Goal: Communication & Community: Answer question/provide support

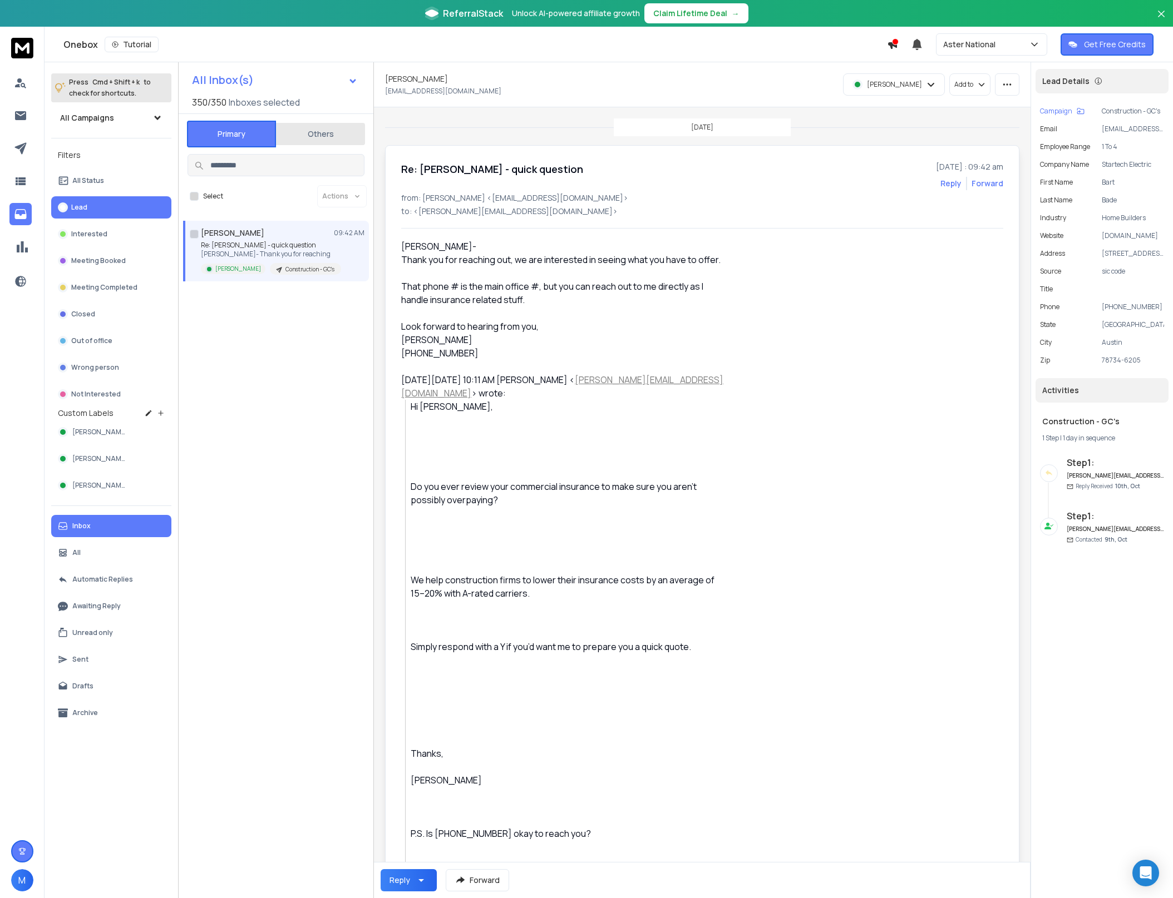
click at [356, 146] on button "Others" at bounding box center [320, 134] width 89 height 24
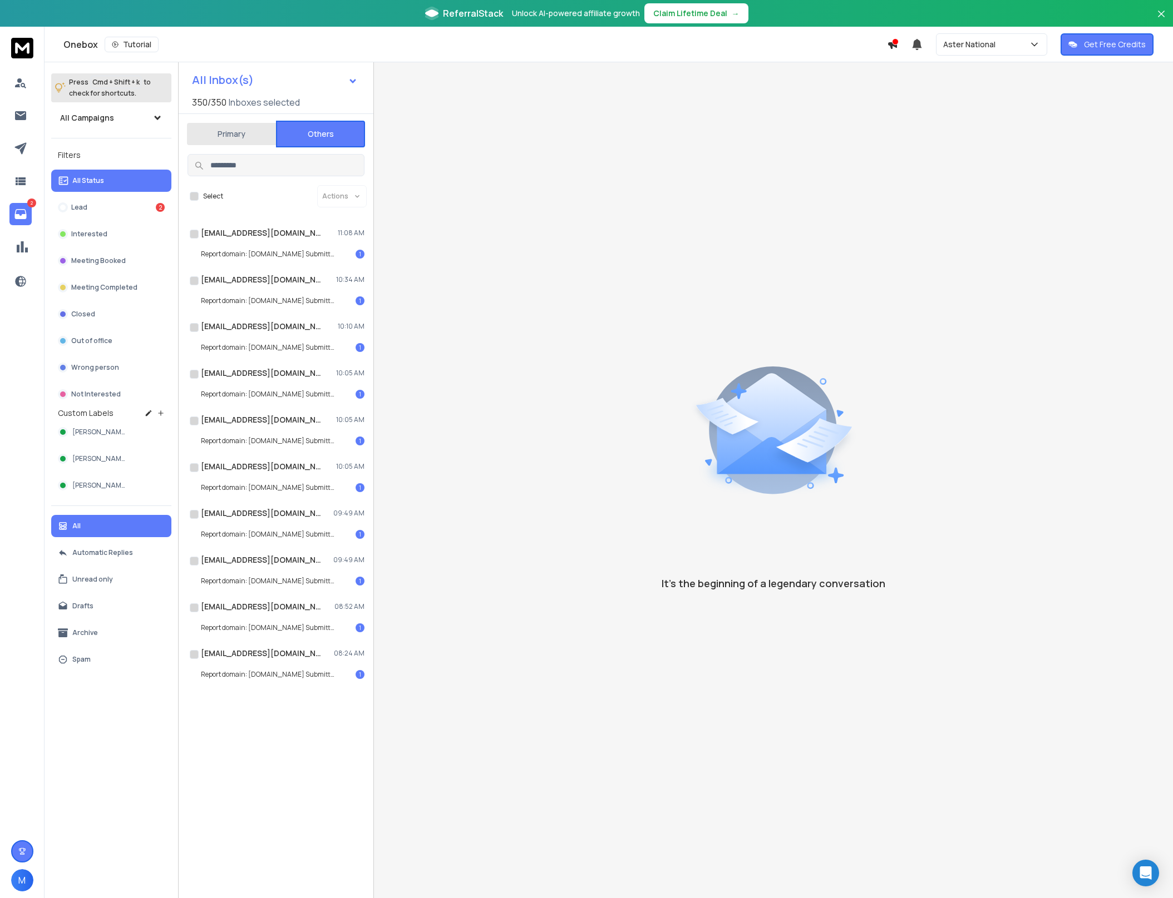
click at [266, 146] on button "Primary" at bounding box center [231, 134] width 89 height 24
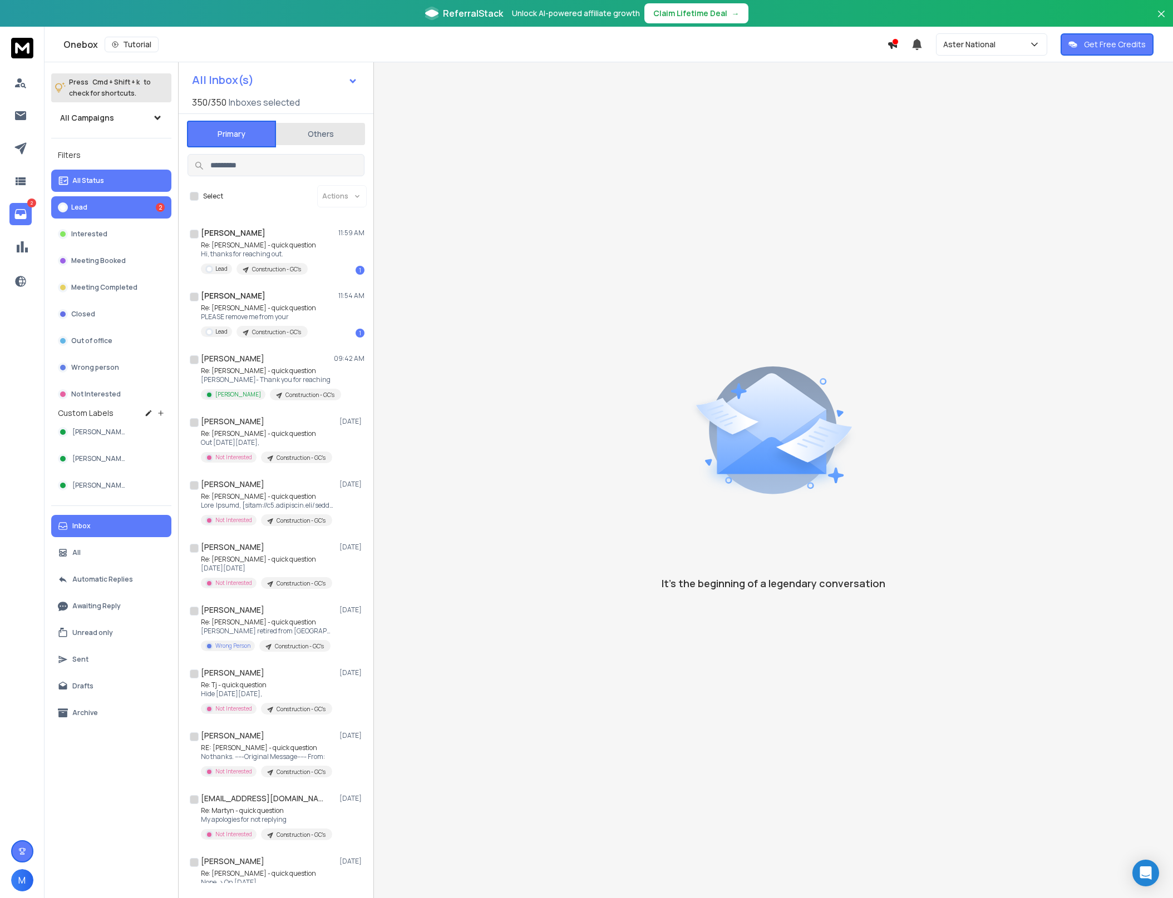
click at [125, 219] on button "Lead 2" at bounding box center [111, 207] width 120 height 22
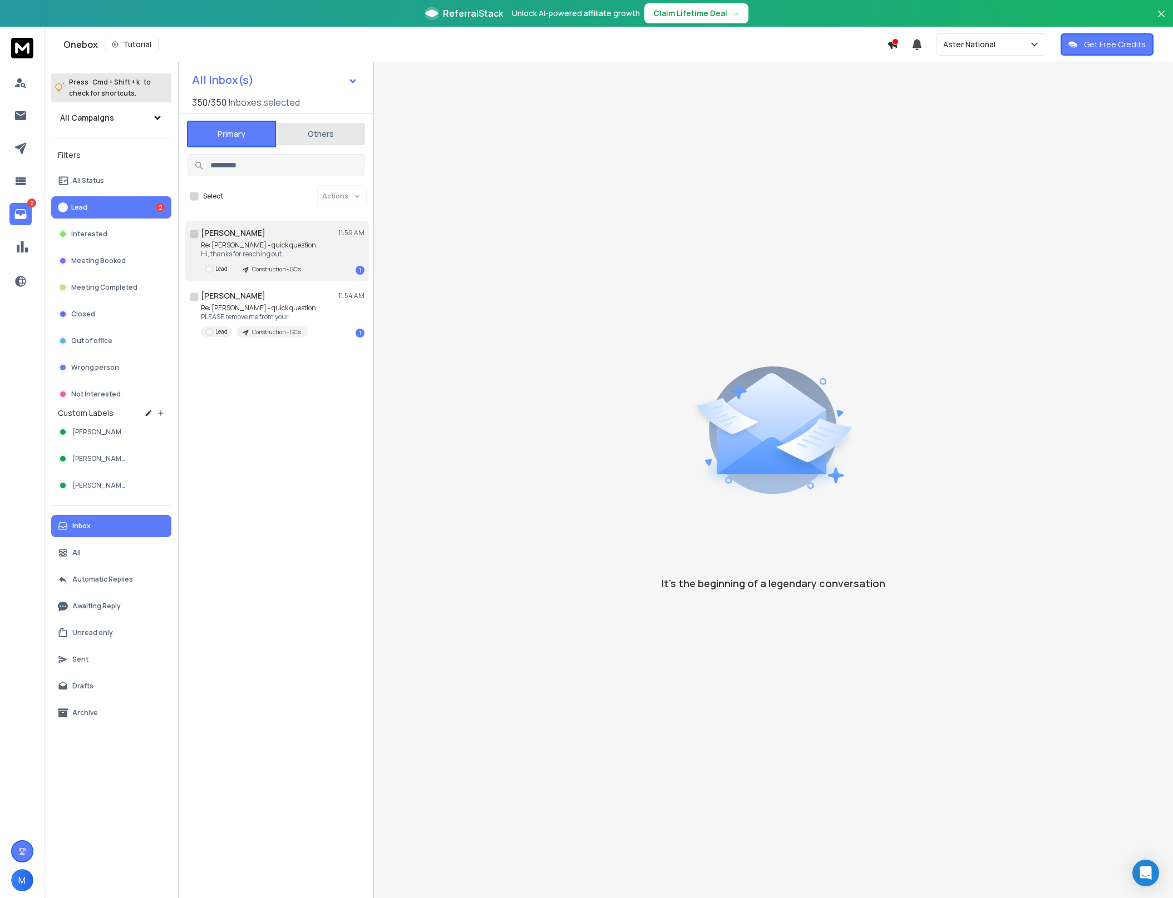
click at [364, 275] on div "Re: [PERSON_NAME] - quick question Hi, thanks for reaching out. Lead Constructi…" at bounding box center [283, 258] width 164 height 34
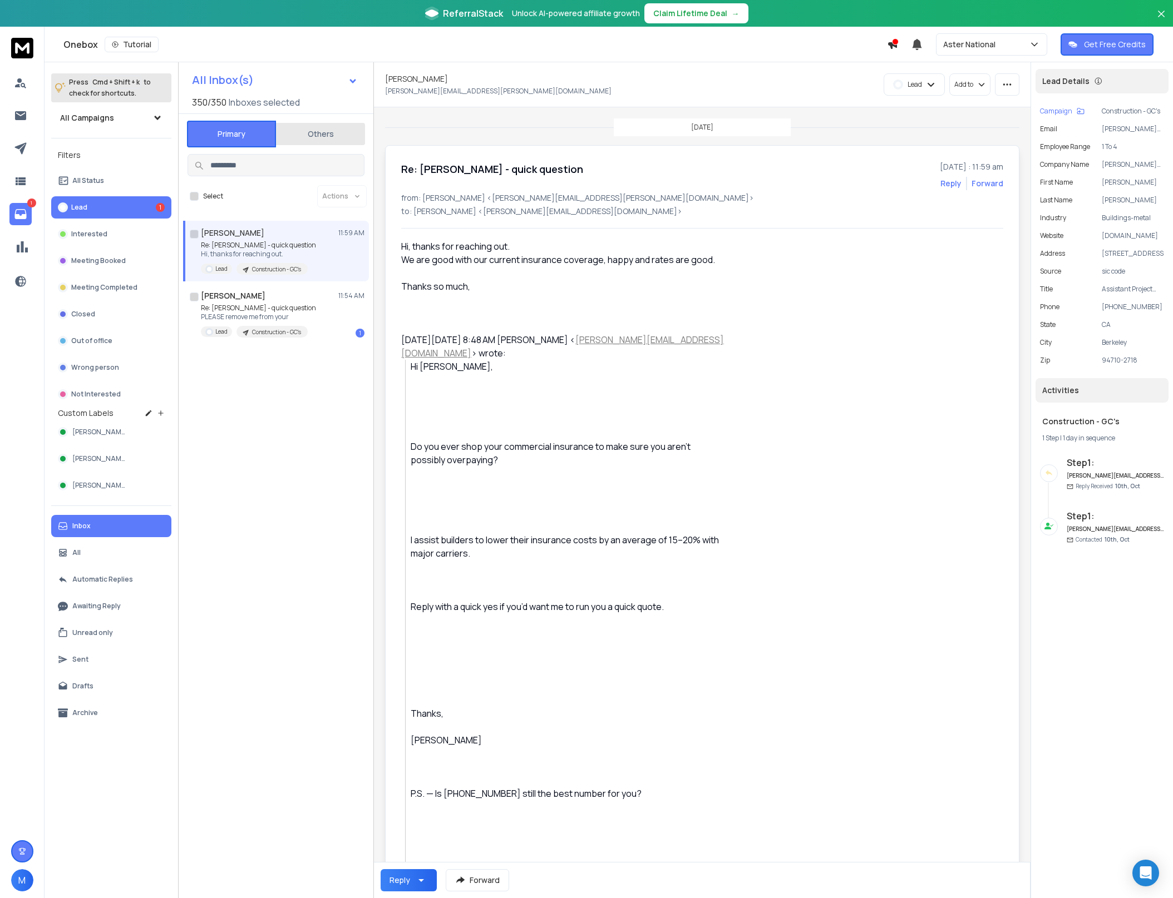
click at [926, 89] on icon at bounding box center [930, 84] width 9 height 9
click at [888, 252] on p "Not Interested" at bounding box center [893, 246] width 56 height 11
click at [940, 189] on button "Reply" at bounding box center [950, 183] width 21 height 11
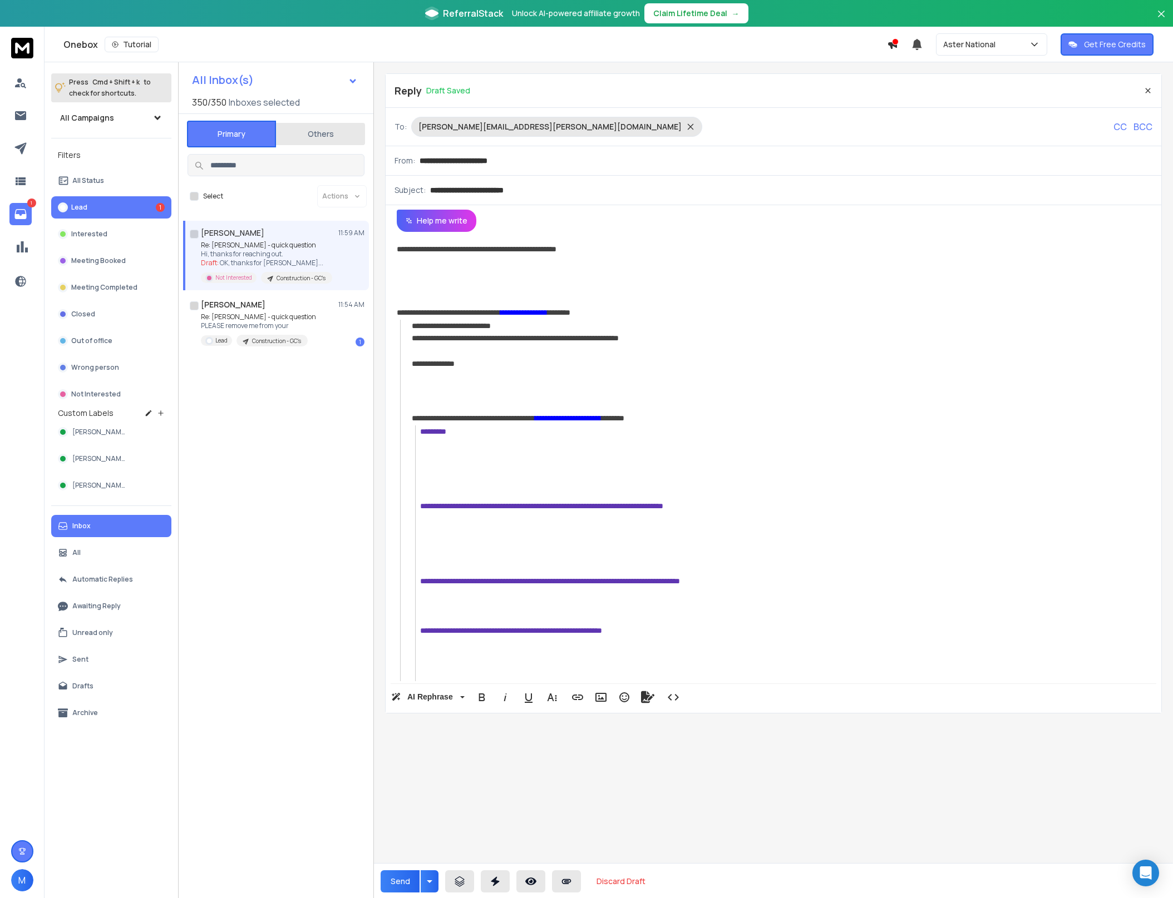
click at [419, 886] on button "Send" at bounding box center [400, 882] width 39 height 22
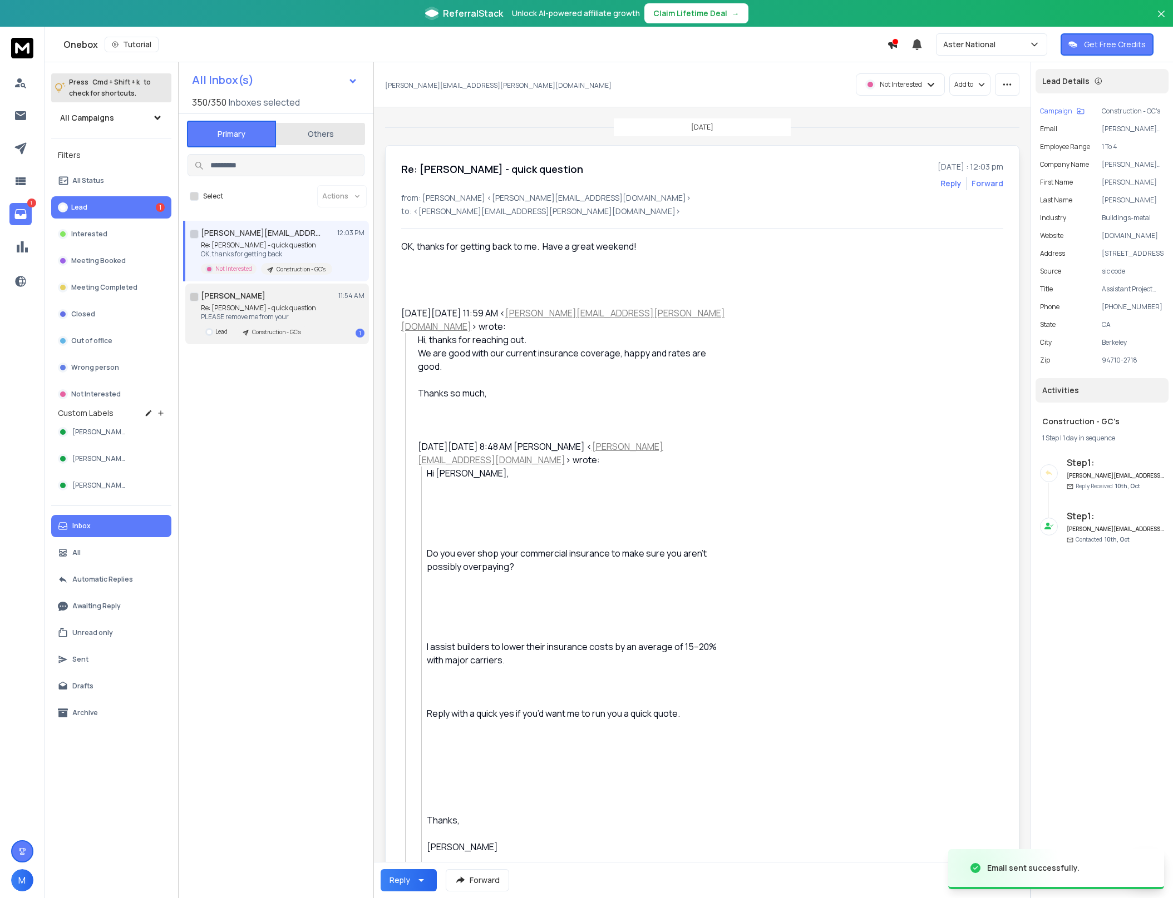
click at [316, 313] on p "Re: [PERSON_NAME] - quick question" at bounding box center [258, 308] width 115 height 9
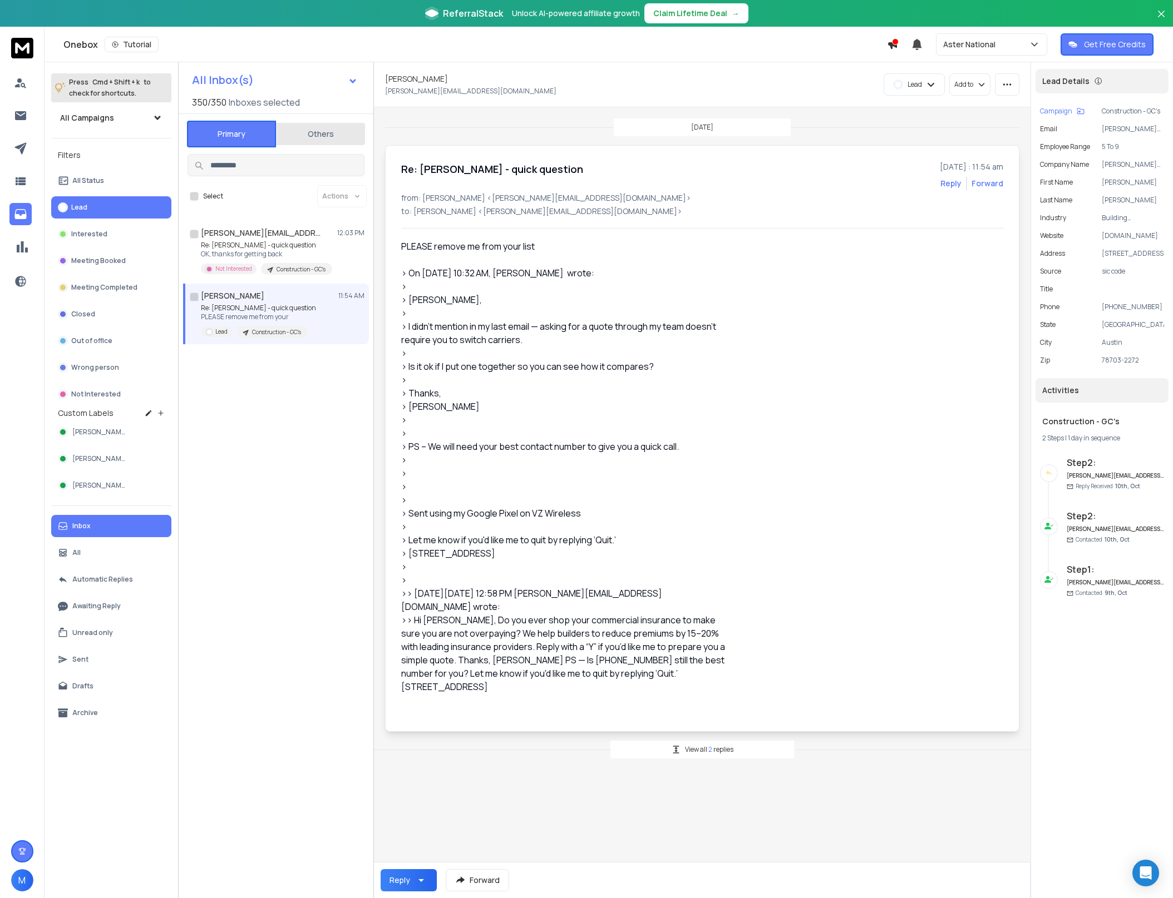
click at [926, 89] on icon at bounding box center [930, 84] width 9 height 9
click at [900, 252] on p "Not Interested" at bounding box center [893, 246] width 56 height 11
click at [365, 146] on button "Others" at bounding box center [320, 134] width 89 height 24
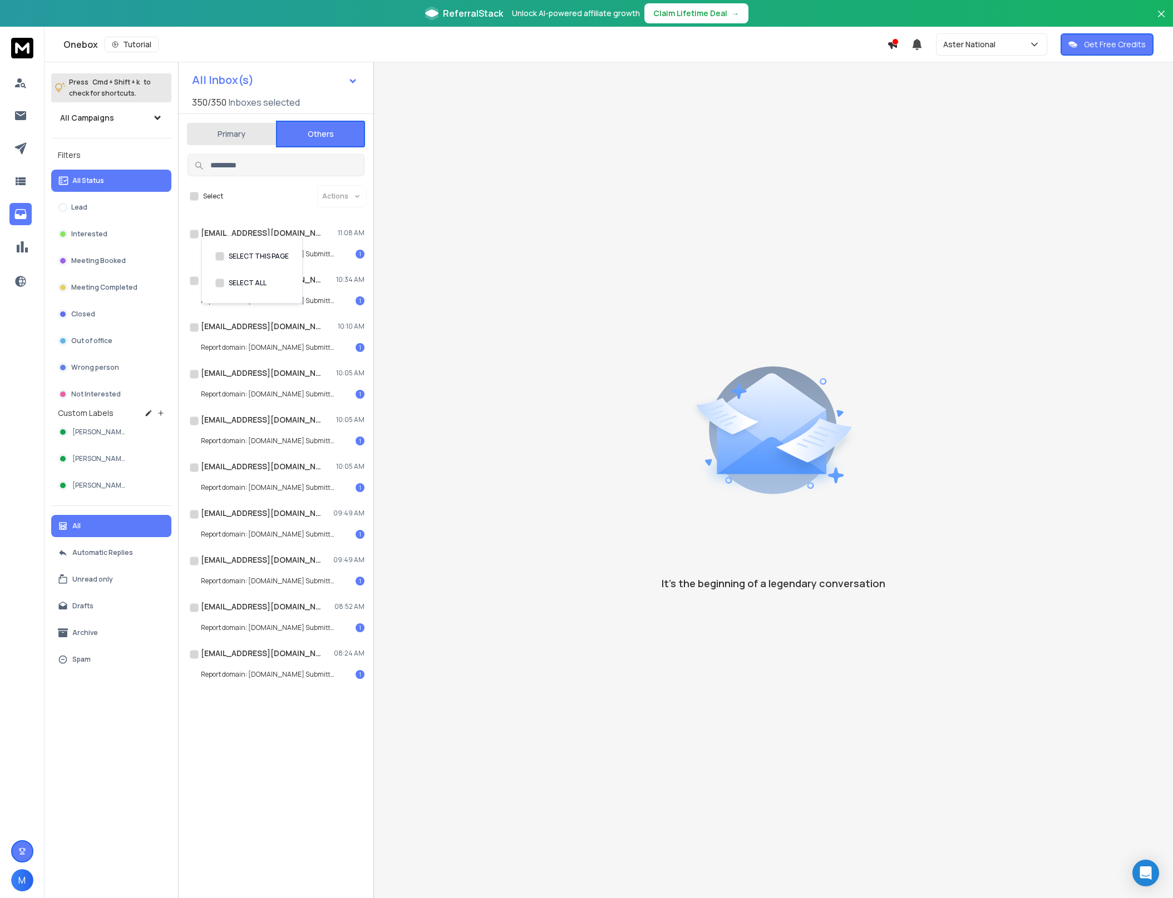
click at [223, 256] on button "SELECT THIS PAGE" at bounding box center [219, 256] width 9 height 9
click at [348, 201] on p "Actions" at bounding box center [335, 196] width 26 height 9
click at [384, 256] on div "Delete email" at bounding box center [364, 252] width 61 height 11
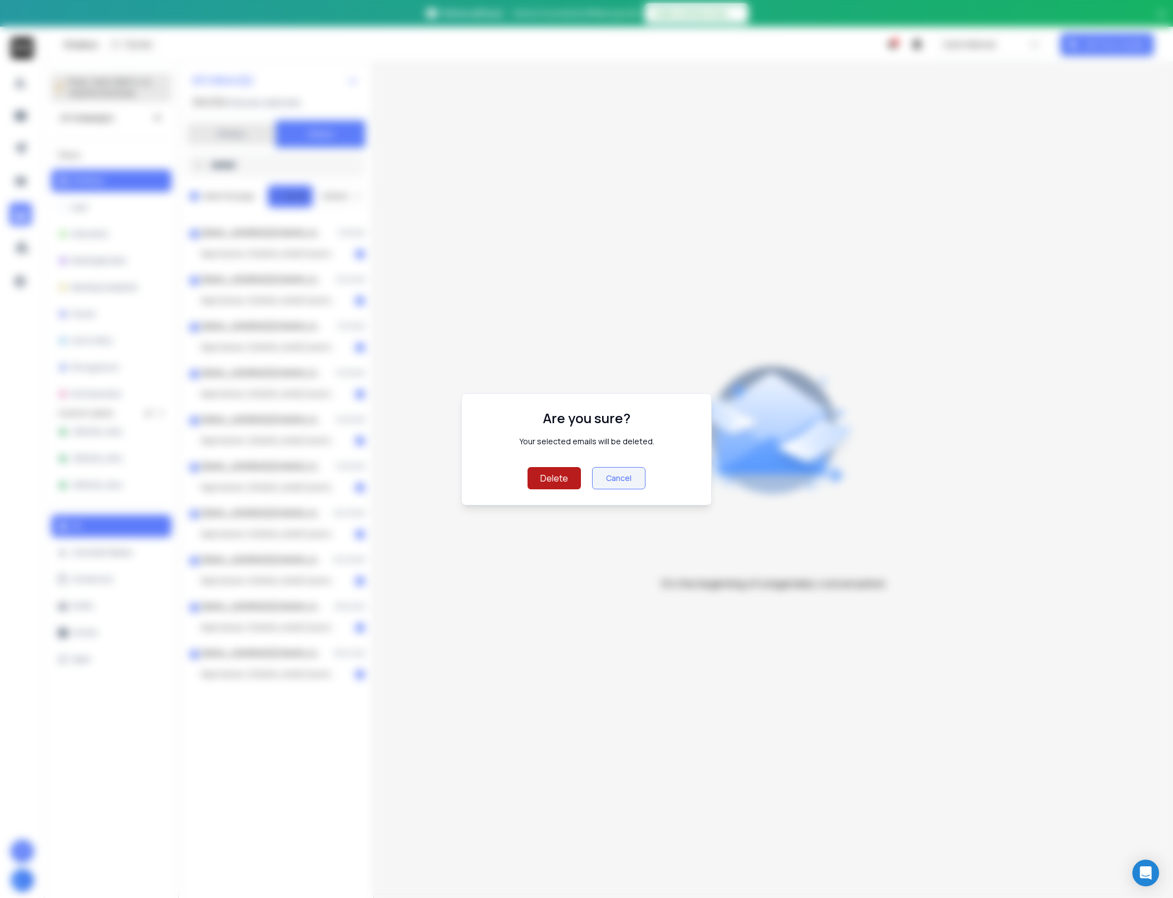
click at [559, 480] on button "Delete" at bounding box center [553, 478] width 53 height 22
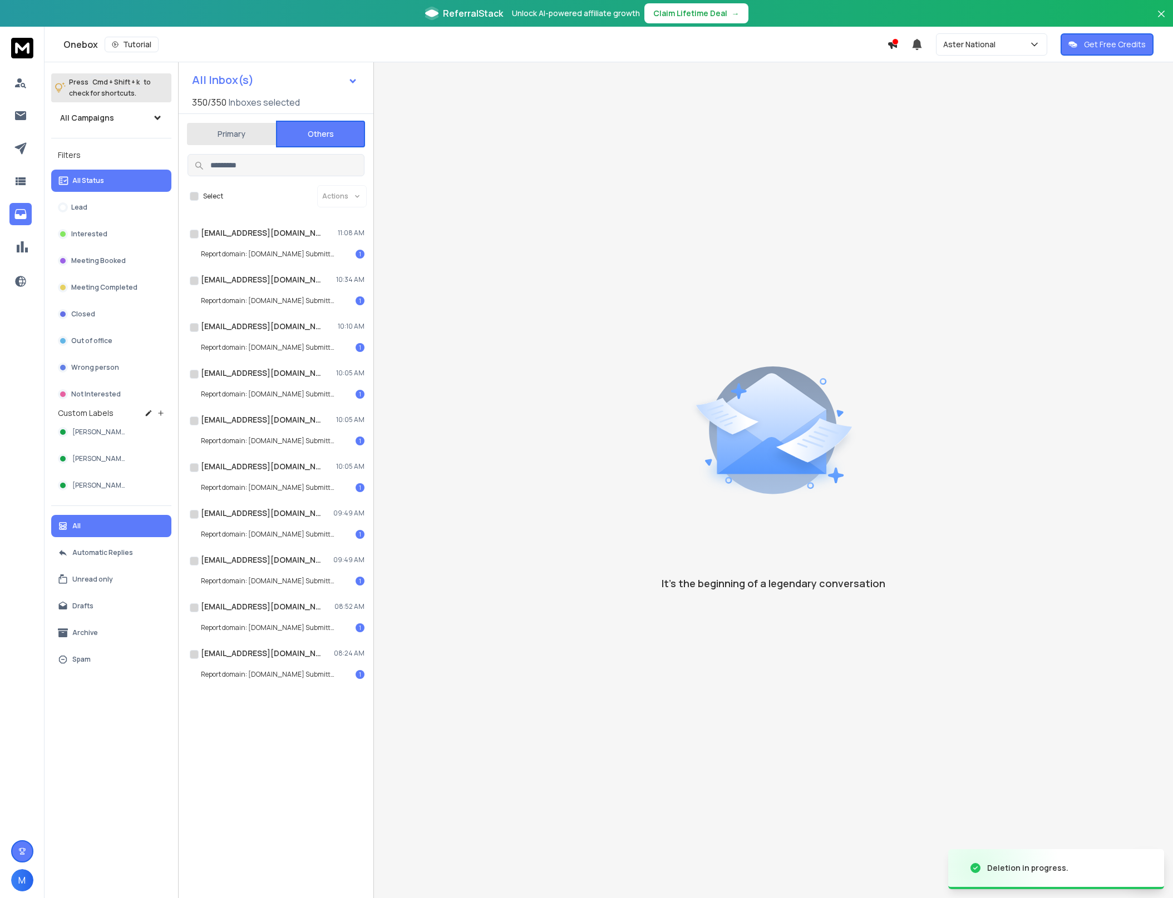
click at [243, 146] on button "Primary" at bounding box center [231, 134] width 89 height 24
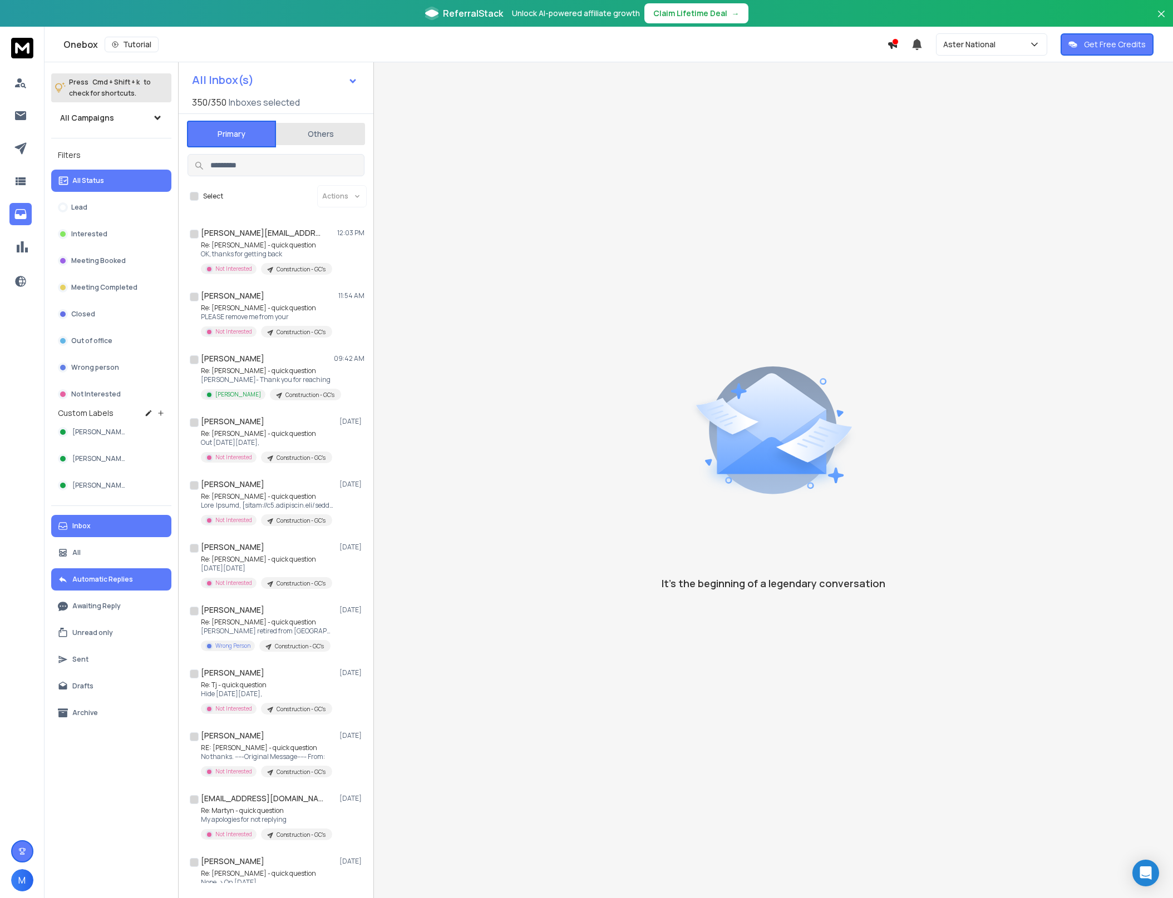
click at [98, 584] on p "Automatic Replies" at bounding box center [102, 579] width 61 height 9
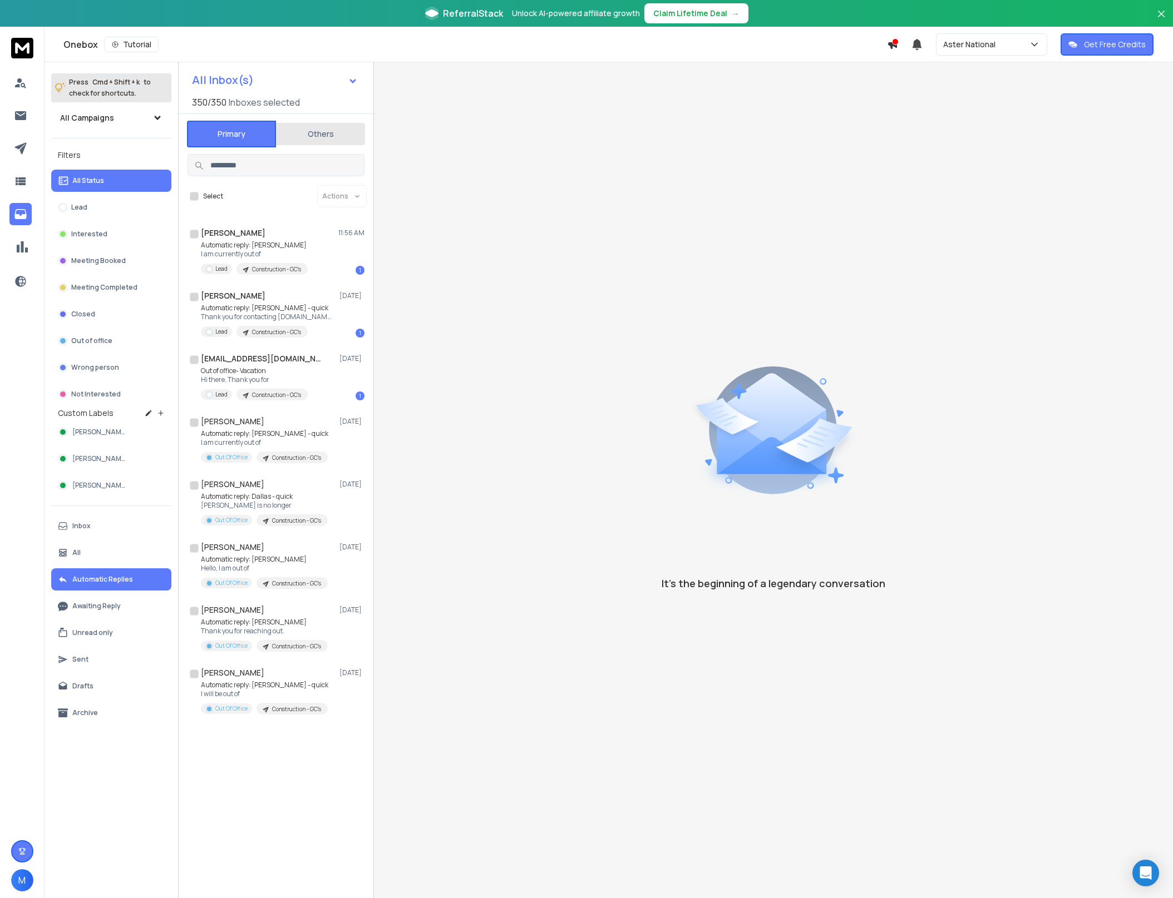
click at [364, 146] on button "Others" at bounding box center [320, 134] width 89 height 24
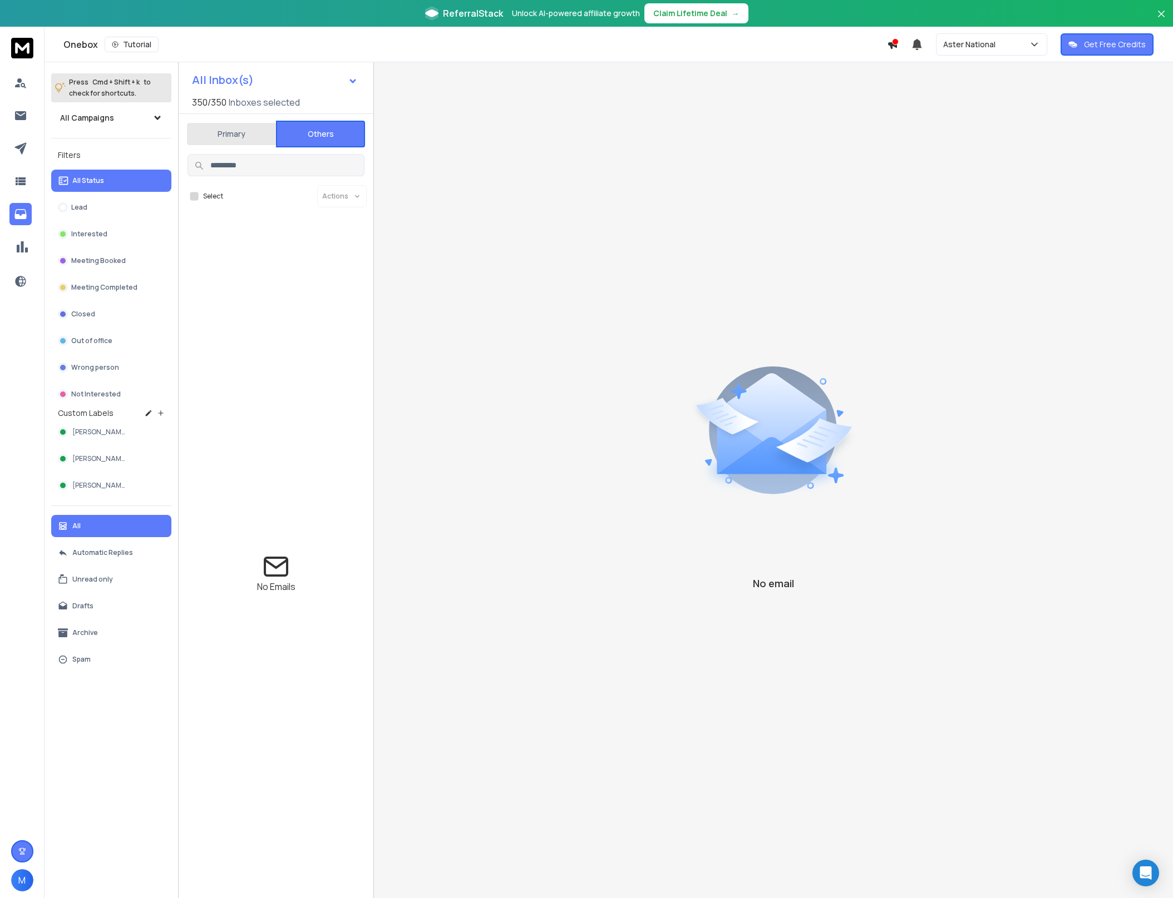
click at [1158, 18] on icon "Close banner" at bounding box center [1161, 14] width 10 height 10
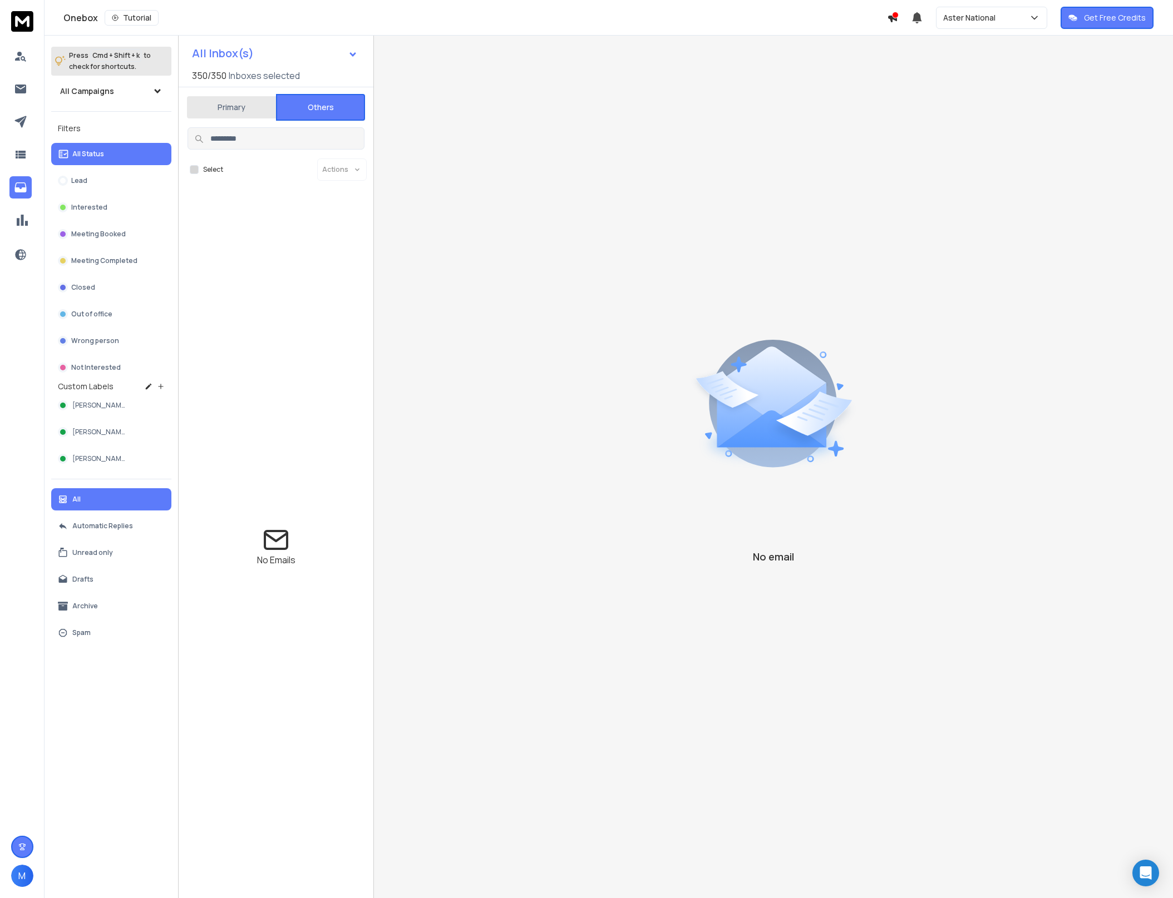
click at [276, 117] on button "Primary" at bounding box center [231, 107] width 89 height 24
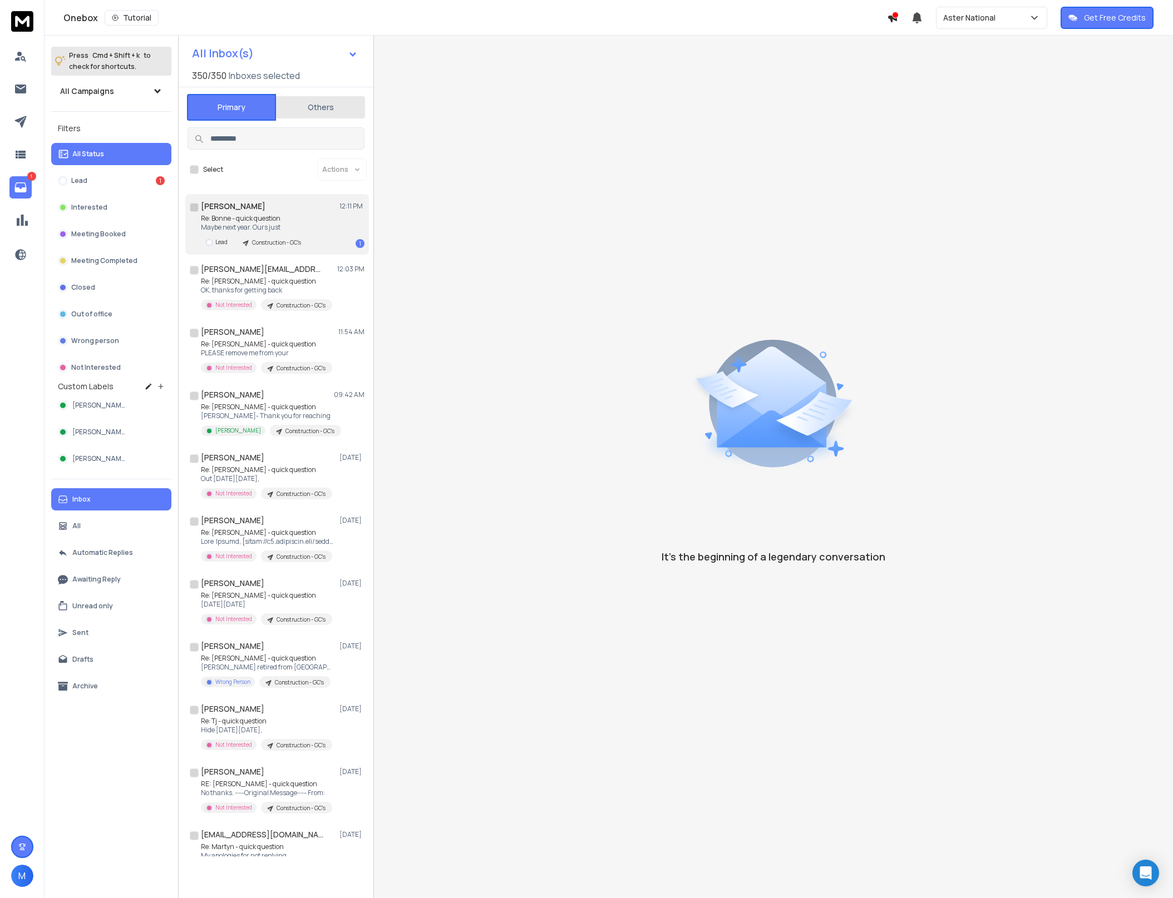
click at [308, 223] on p "Re: Bonne - quick question" at bounding box center [254, 218] width 107 height 9
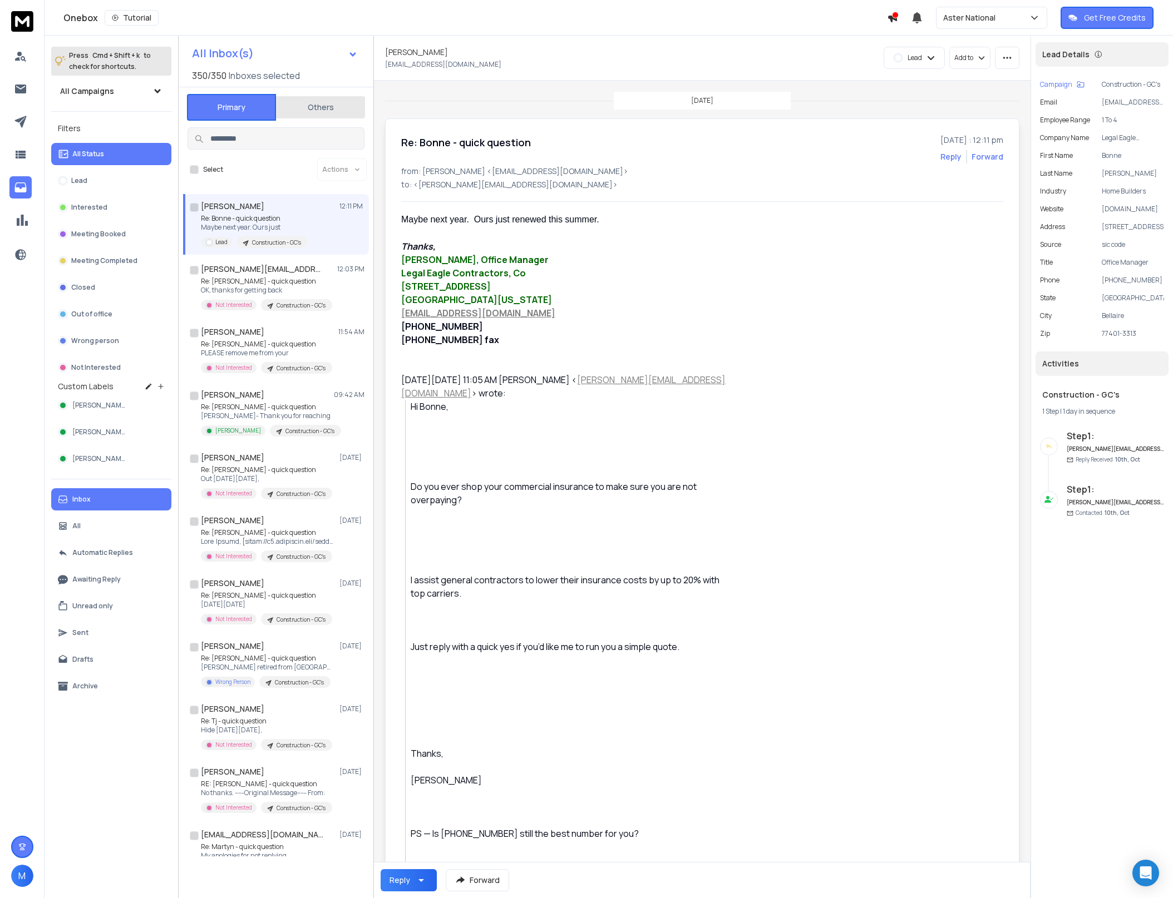
click at [940, 162] on button "Reply" at bounding box center [950, 156] width 21 height 11
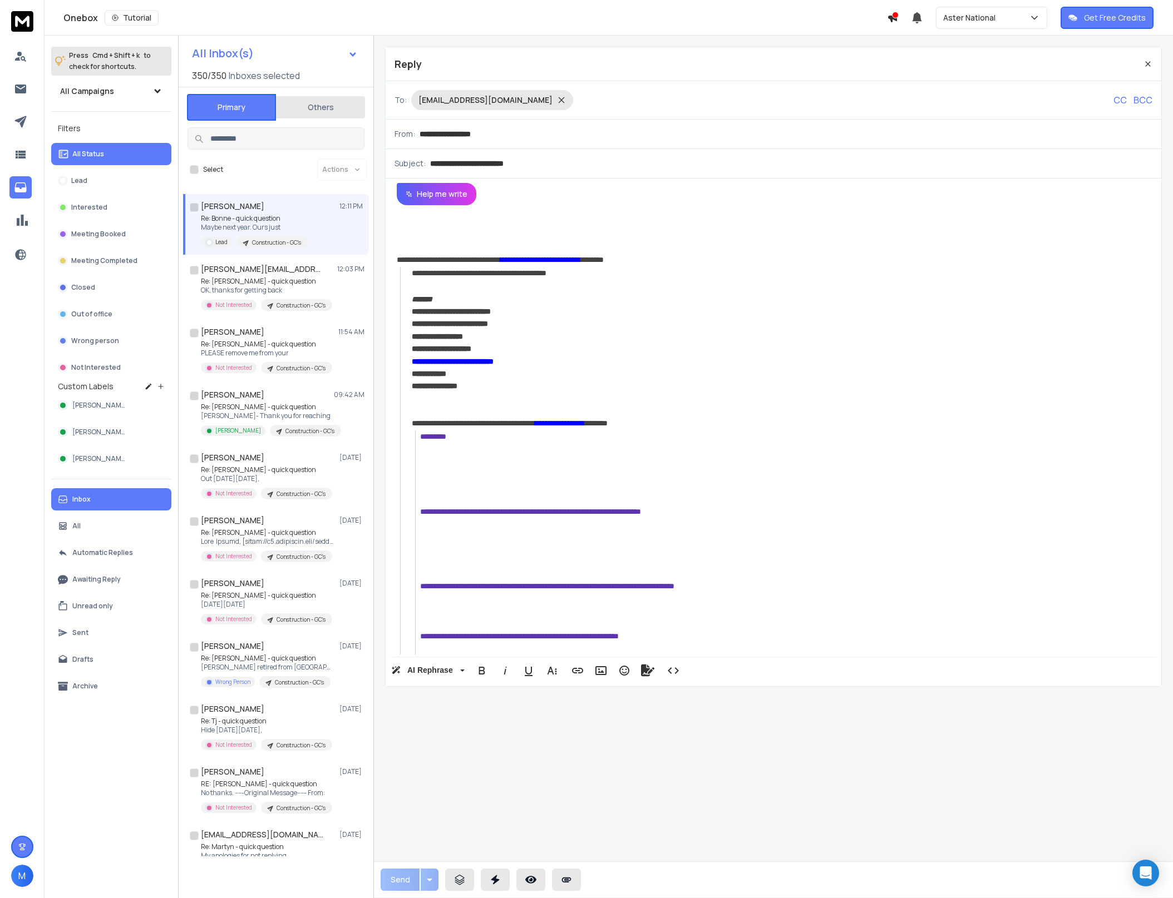
click at [592, 241] on div at bounding box center [773, 235] width 753 height 12
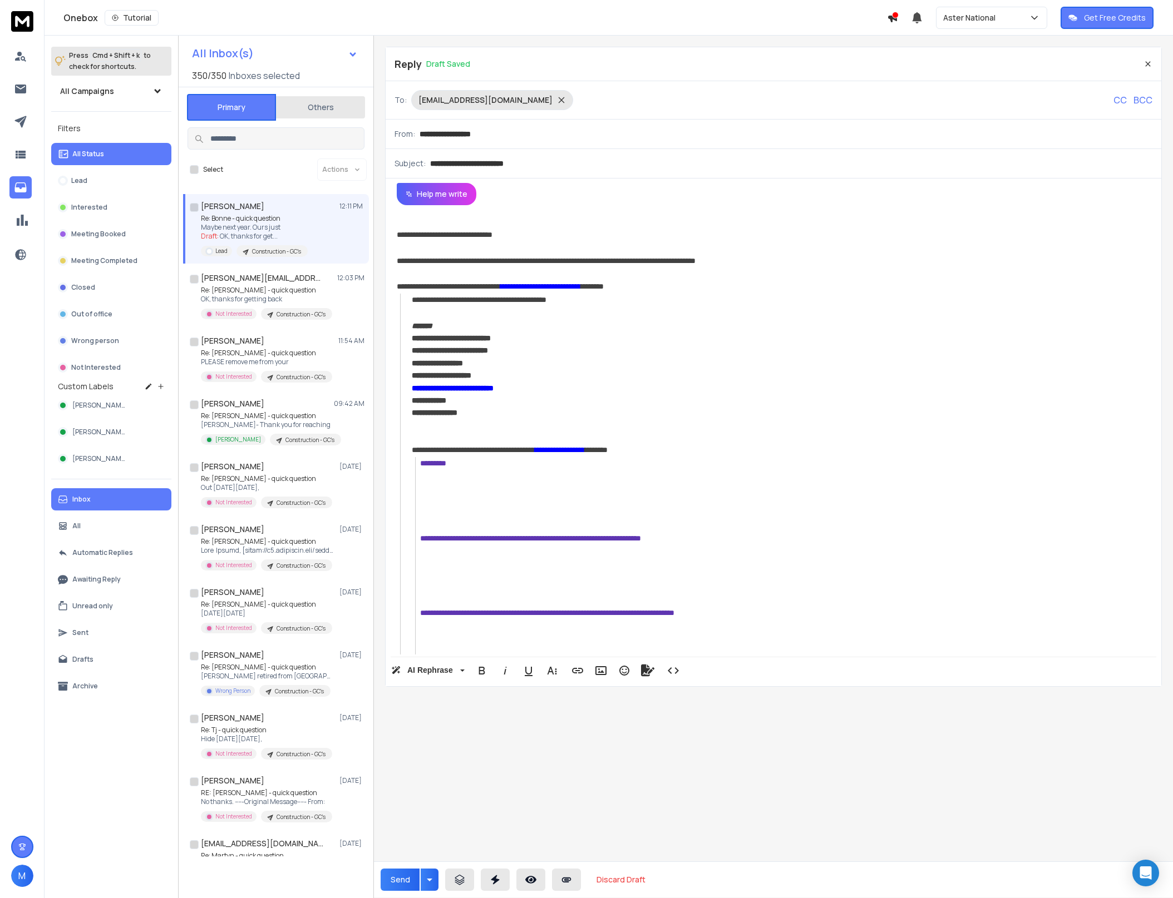
click at [731, 268] on div "**********" at bounding box center [743, 261] width 692 height 13
click at [822, 268] on div "**********" at bounding box center [743, 261] width 692 height 13
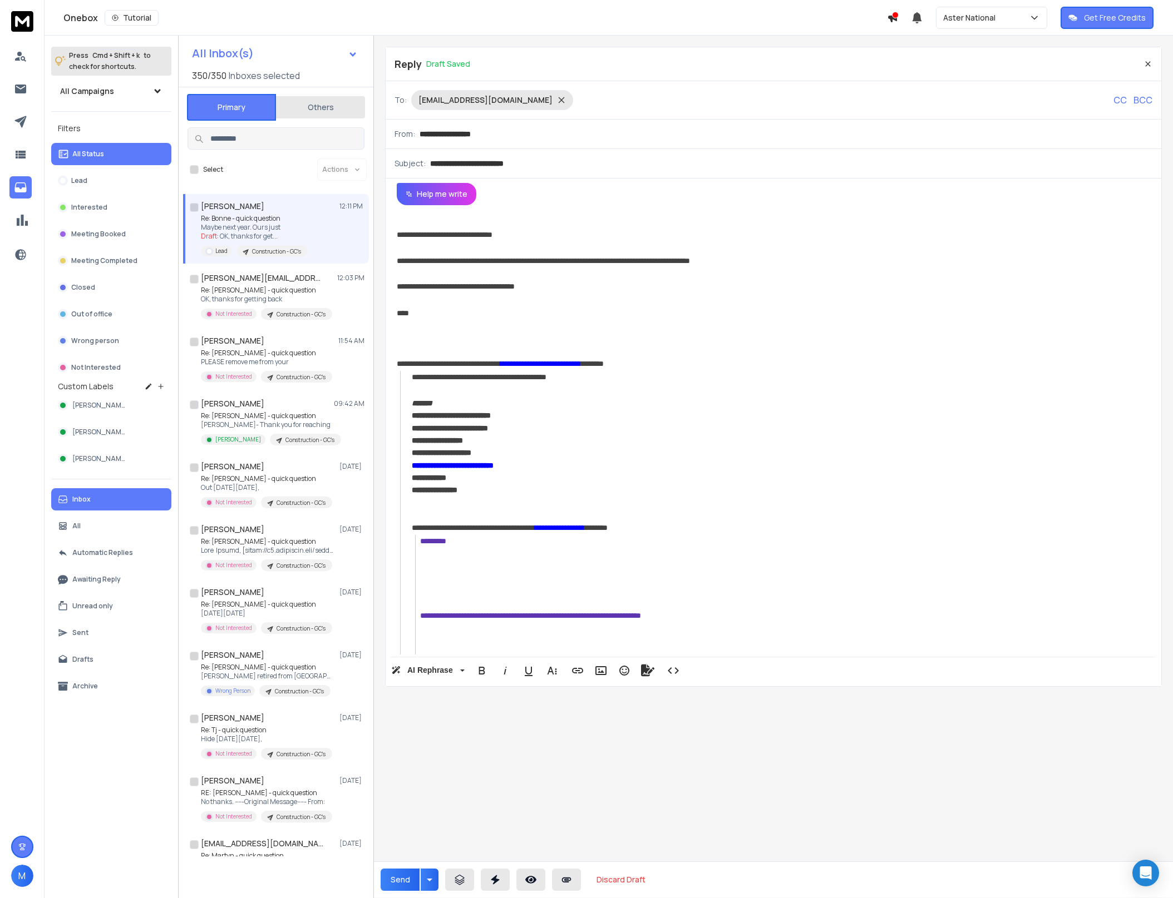
click at [419, 883] on button "Send" at bounding box center [400, 880] width 39 height 22
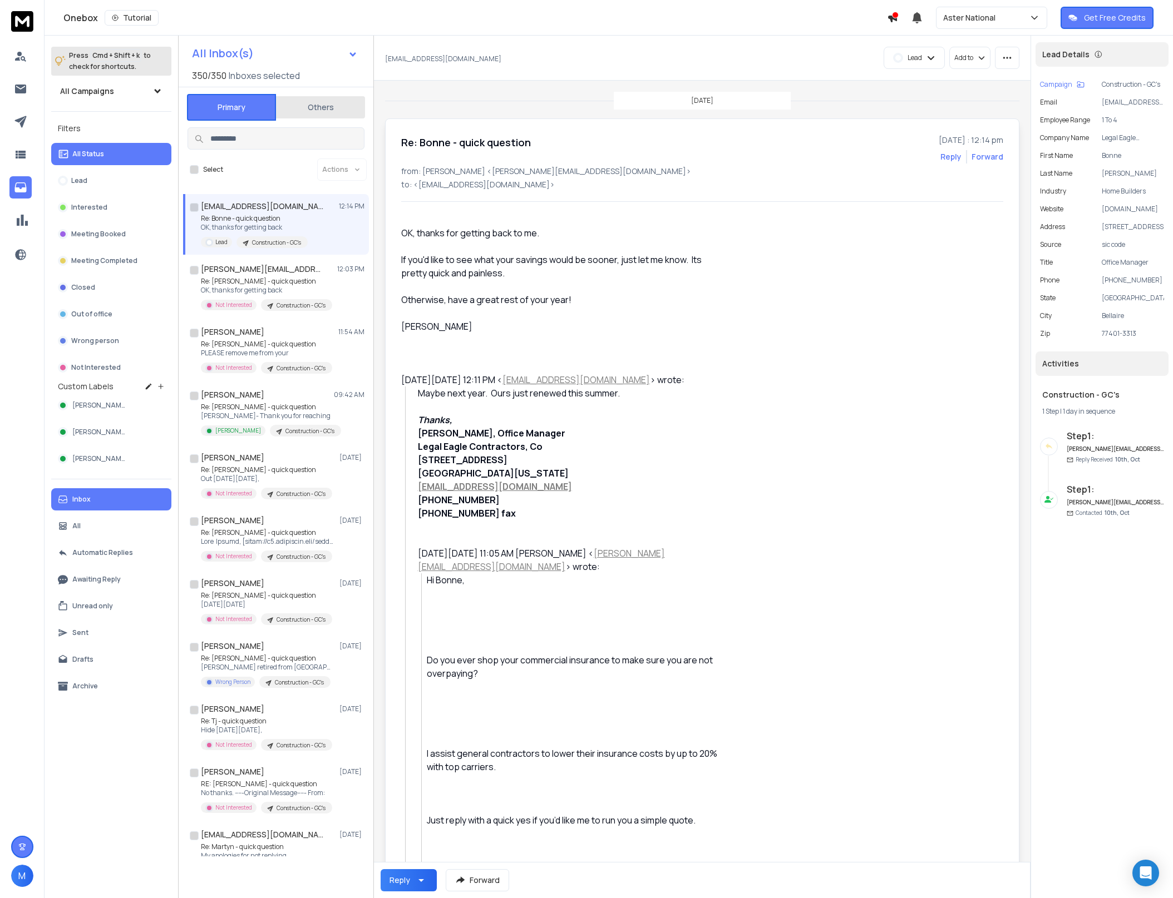
click at [358, 120] on button "Others" at bounding box center [320, 107] width 89 height 24
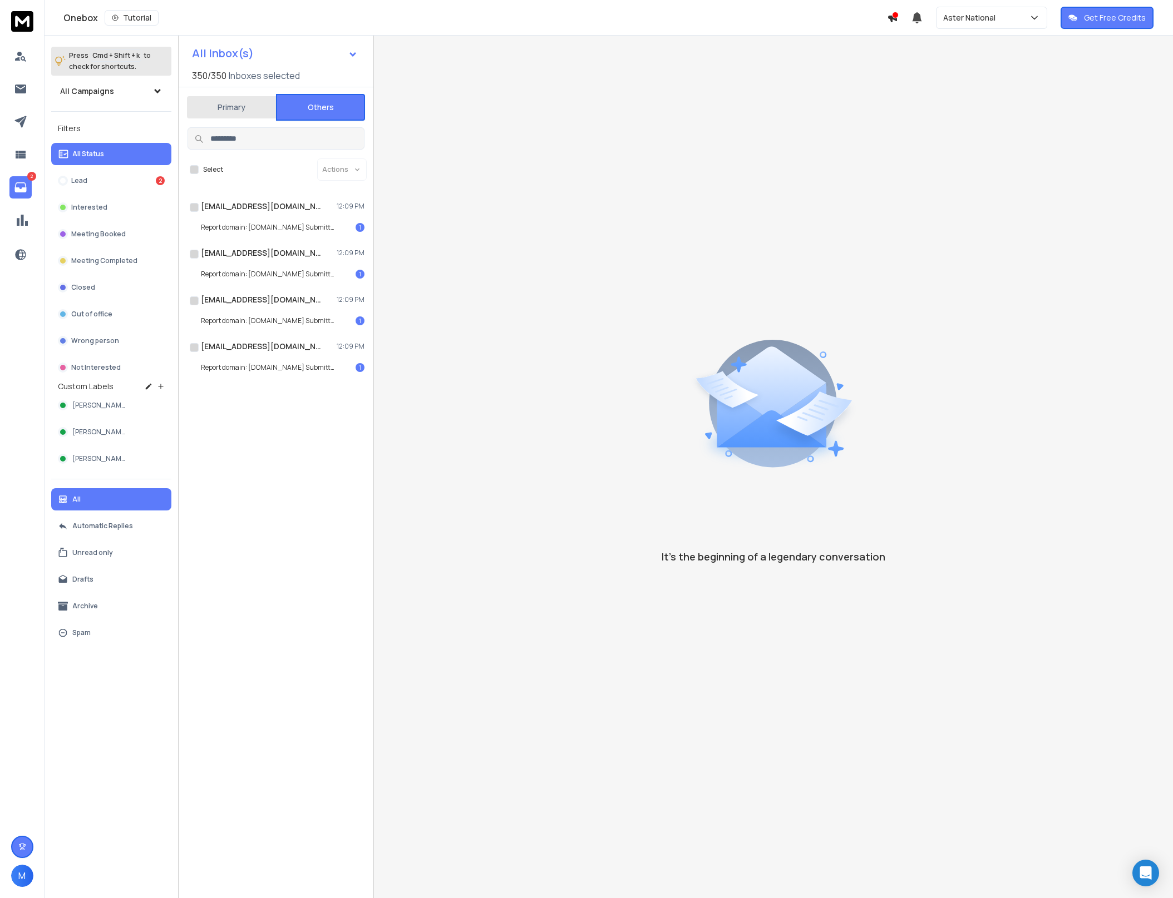
click at [261, 120] on button "Primary" at bounding box center [231, 107] width 89 height 24
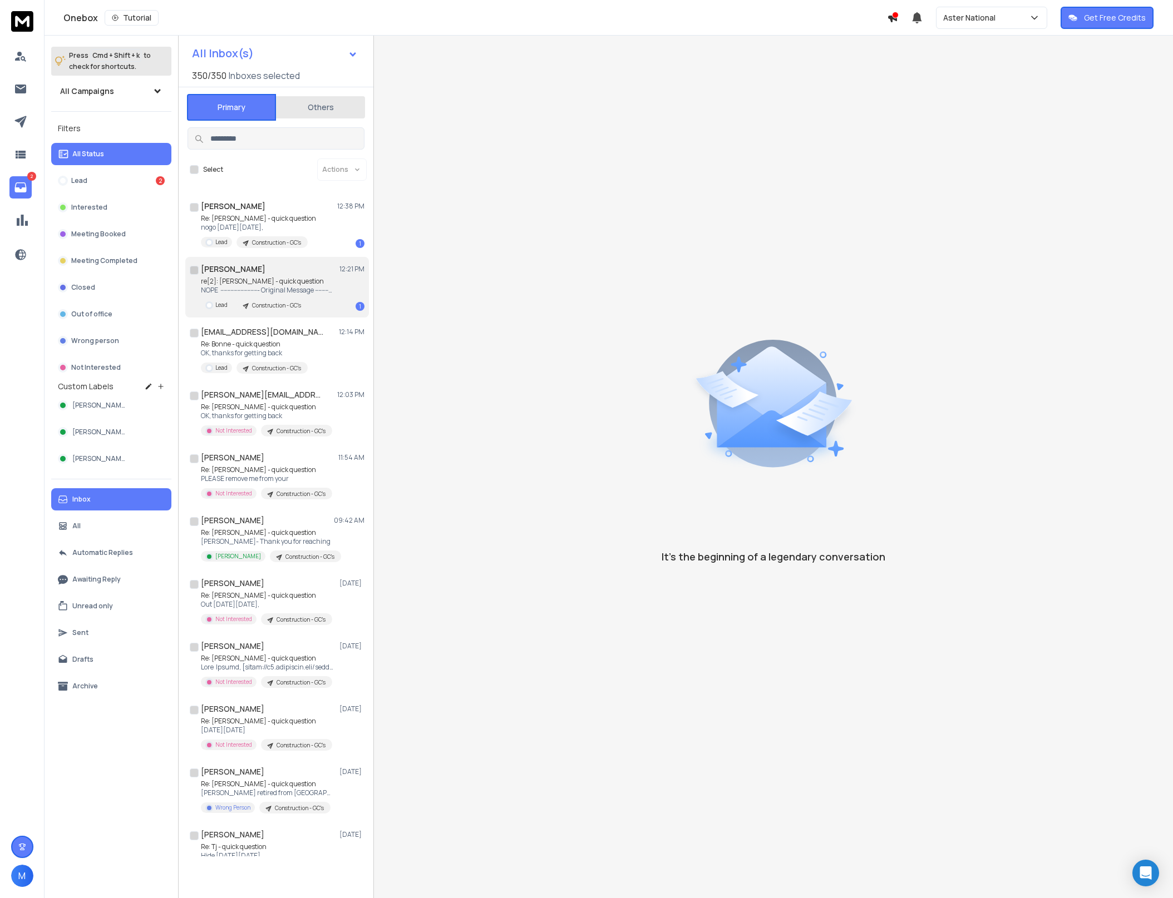
click at [334, 286] on p "re[2]: [PERSON_NAME] - quick question" at bounding box center [268, 281] width 134 height 9
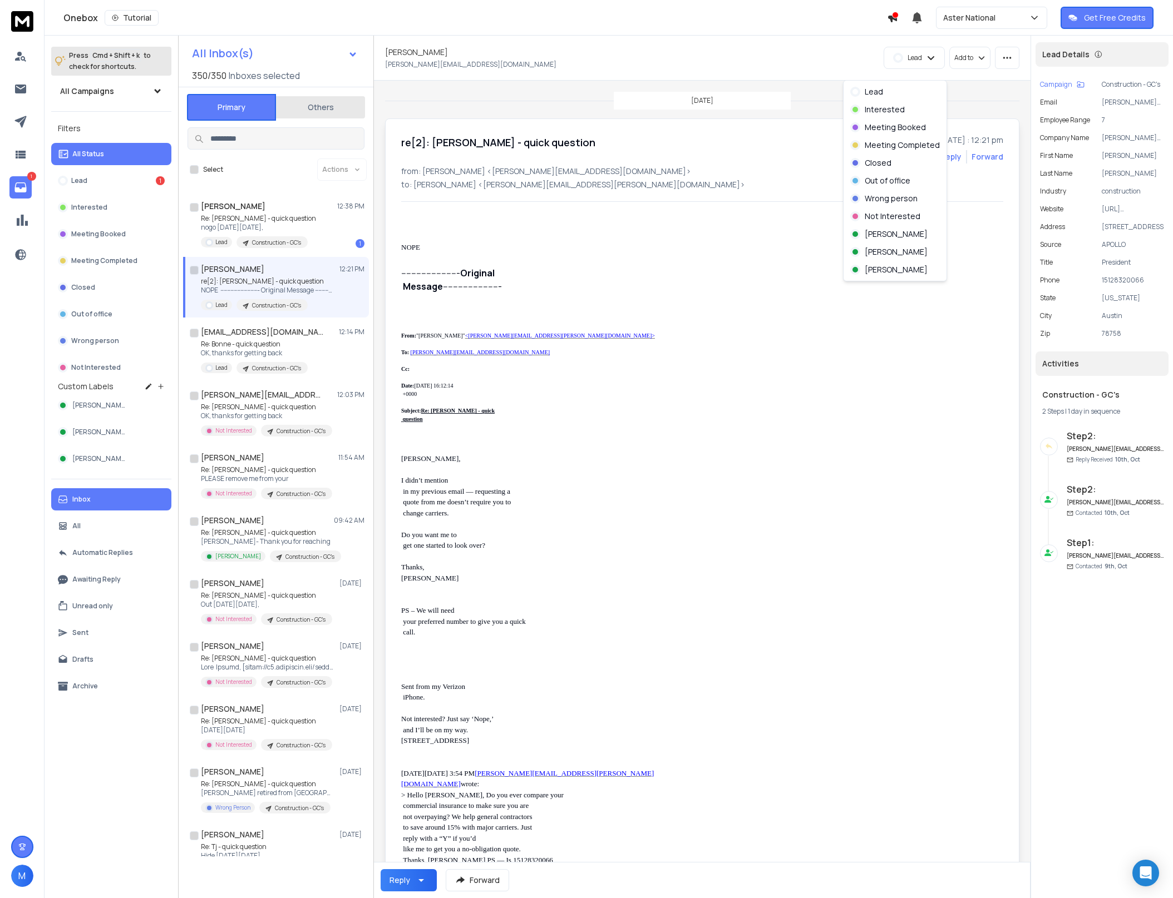
click at [926, 62] on icon at bounding box center [930, 57] width 9 height 9
click at [901, 222] on p "Not Interested" at bounding box center [893, 216] width 56 height 11
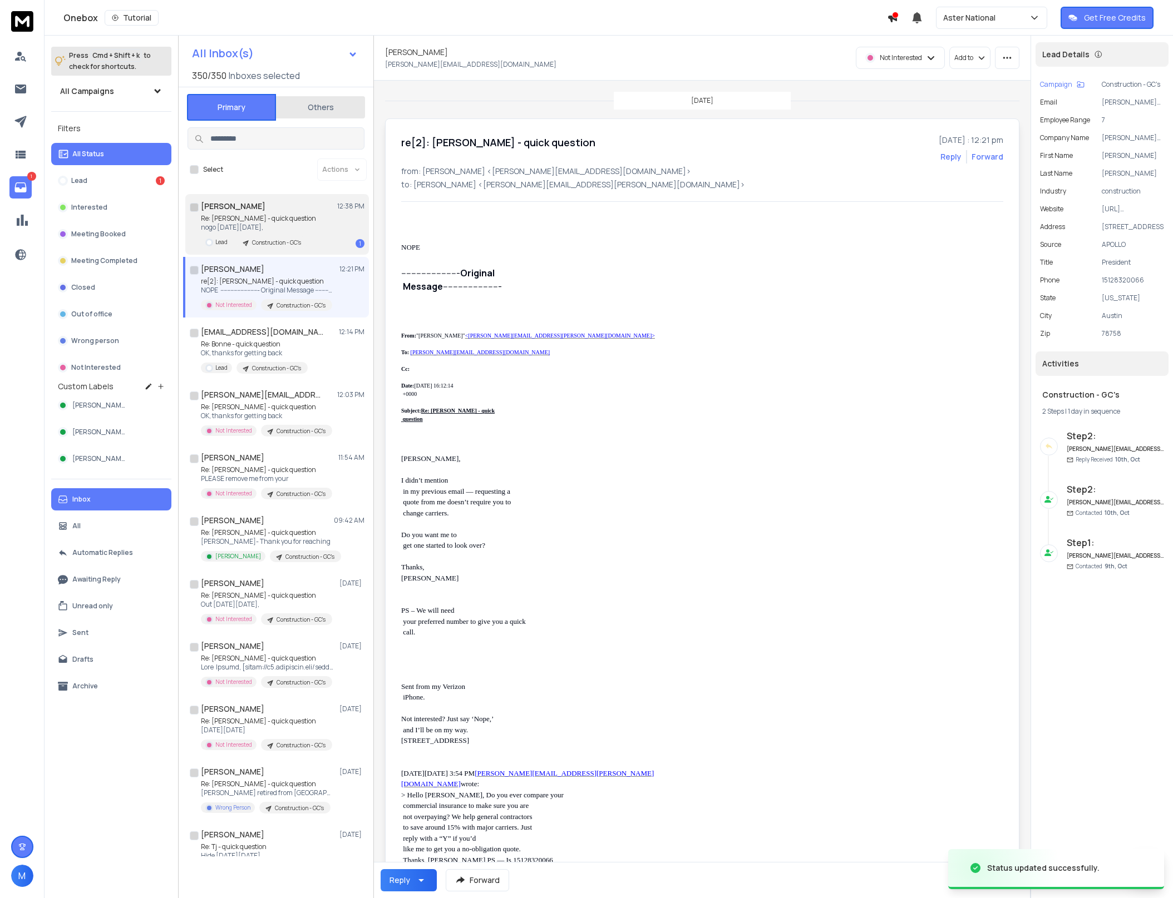
click at [364, 248] on div "Re: [PERSON_NAME] - quick question nogo [DATE][DATE], Lead Construction - GC's 1" at bounding box center [283, 231] width 164 height 34
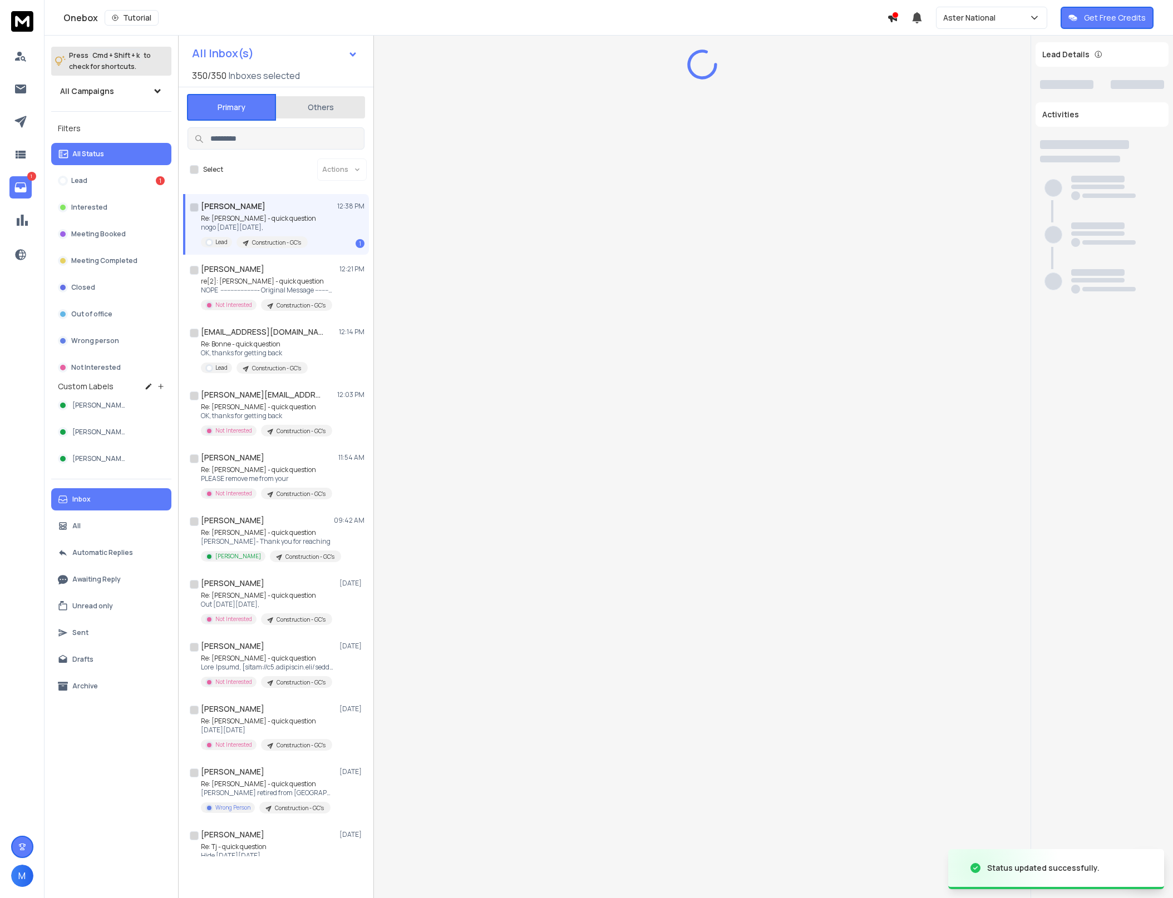
scroll to position [1, 0]
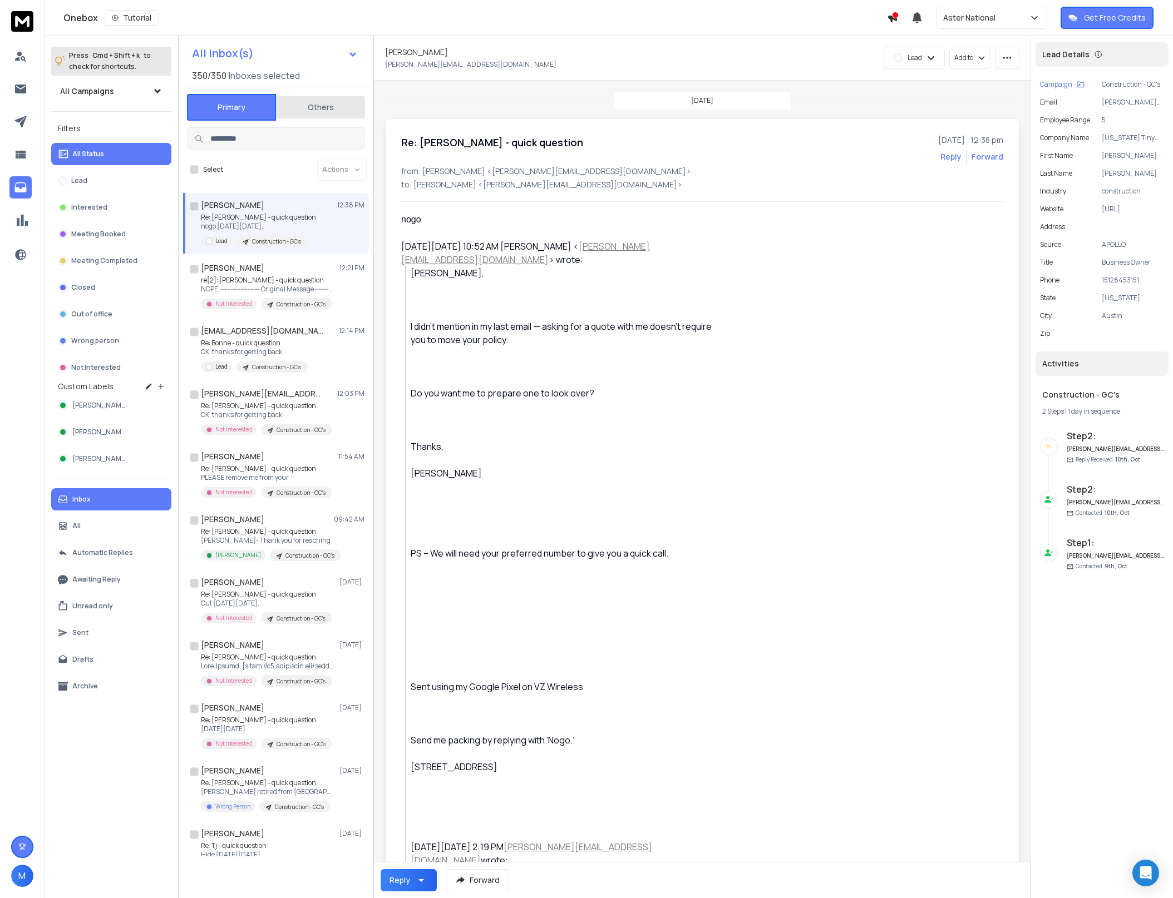
click at [899, 57] on div "Lead" at bounding box center [914, 57] width 60 height 21
click at [892, 222] on p "Not Interested" at bounding box center [893, 216] width 56 height 11
